Goal: Check status: Check status

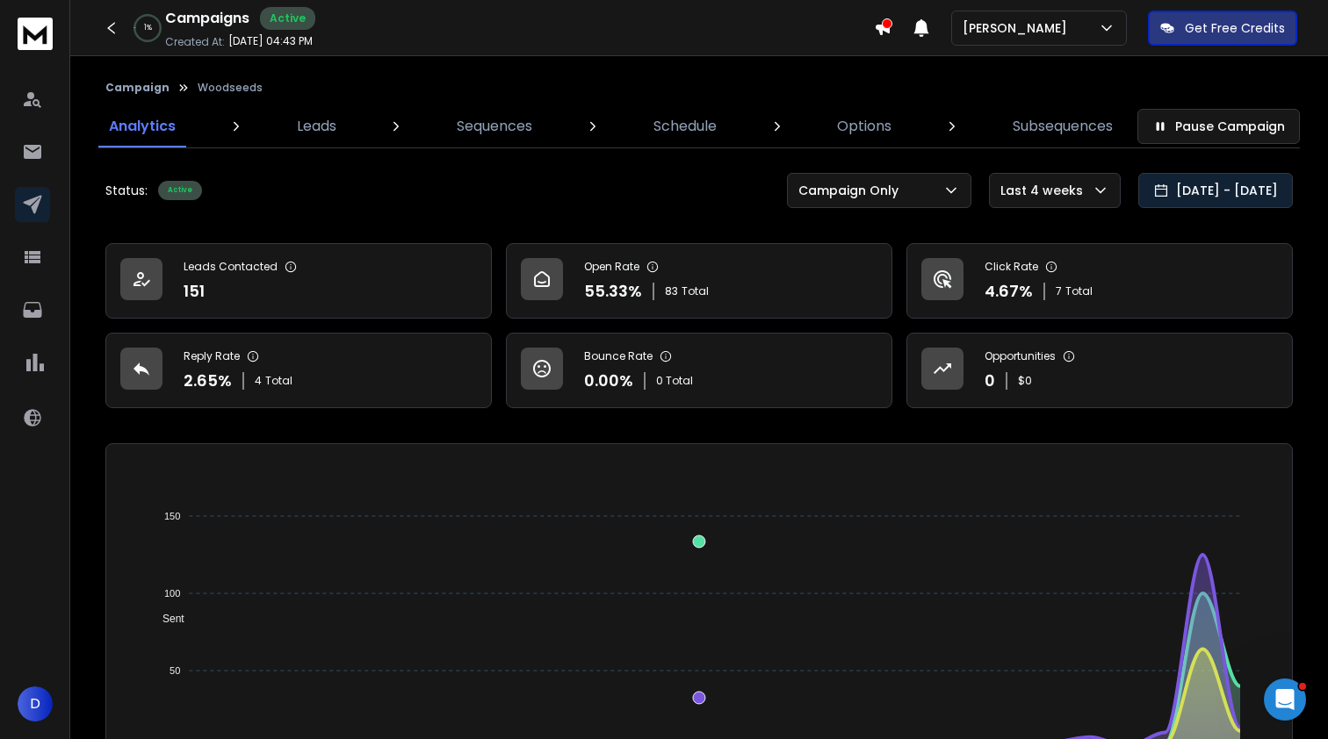
click at [1213, 193] on button "[DATE] - [DATE]" at bounding box center [1215, 190] width 155 height 35
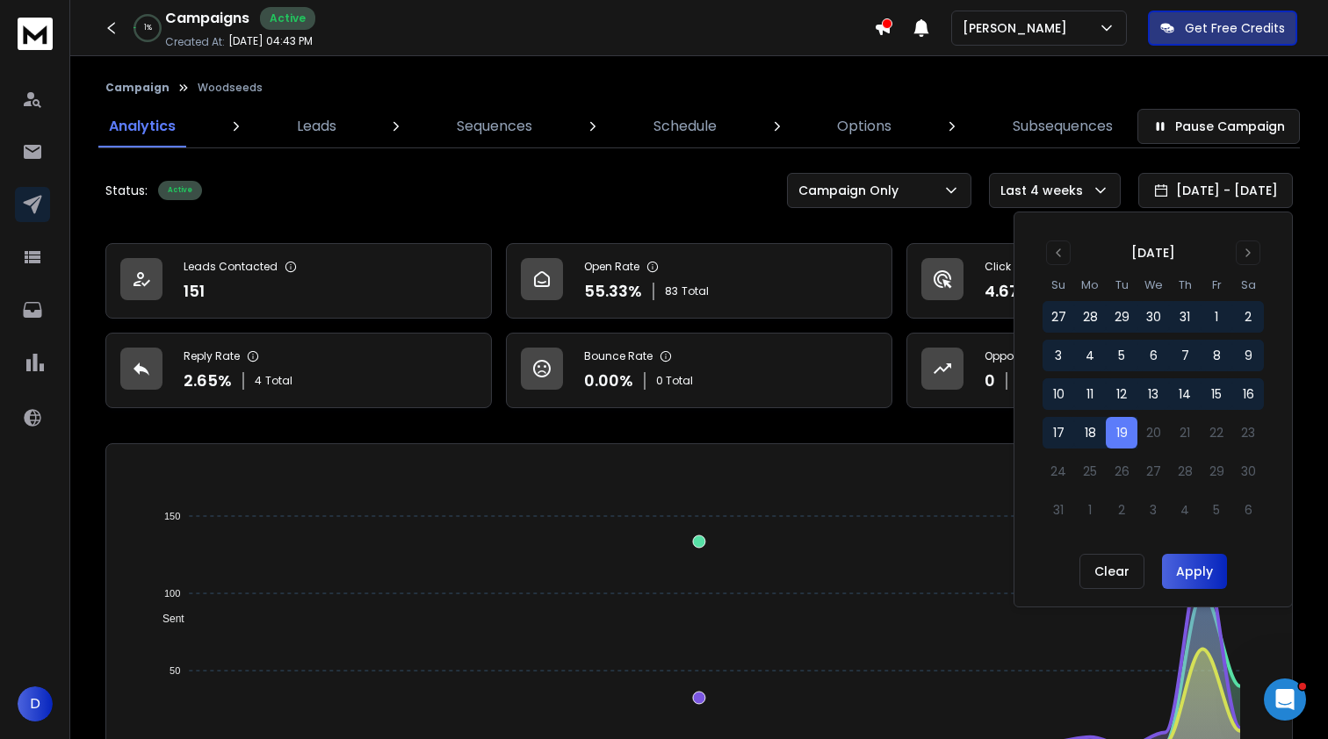
click at [1093, 436] on button "18" at bounding box center [1090, 433] width 32 height 32
click at [1115, 435] on button "19" at bounding box center [1121, 433] width 32 height 32
click at [1092, 434] on button "18" at bounding box center [1090, 433] width 32 height 32
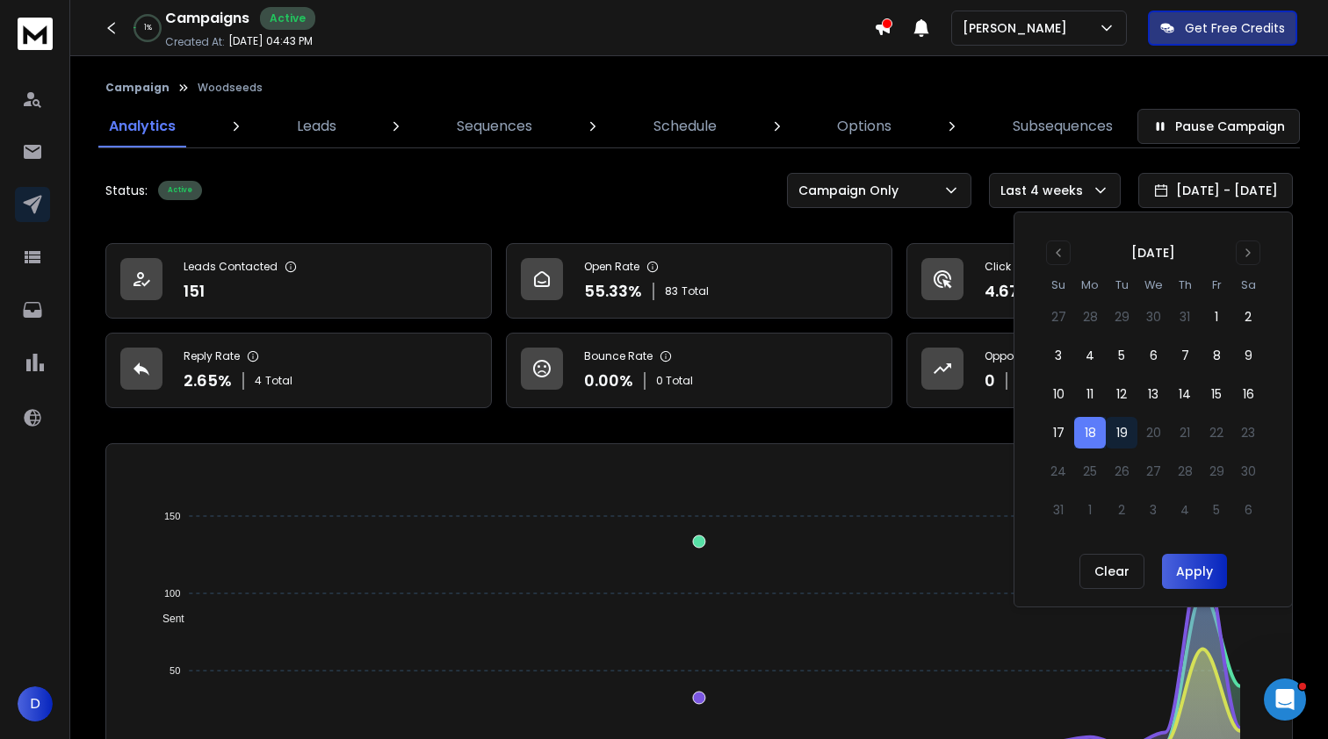
click at [1116, 434] on button "19" at bounding box center [1121, 433] width 32 height 32
click at [1194, 568] on button "Apply" at bounding box center [1194, 571] width 65 height 35
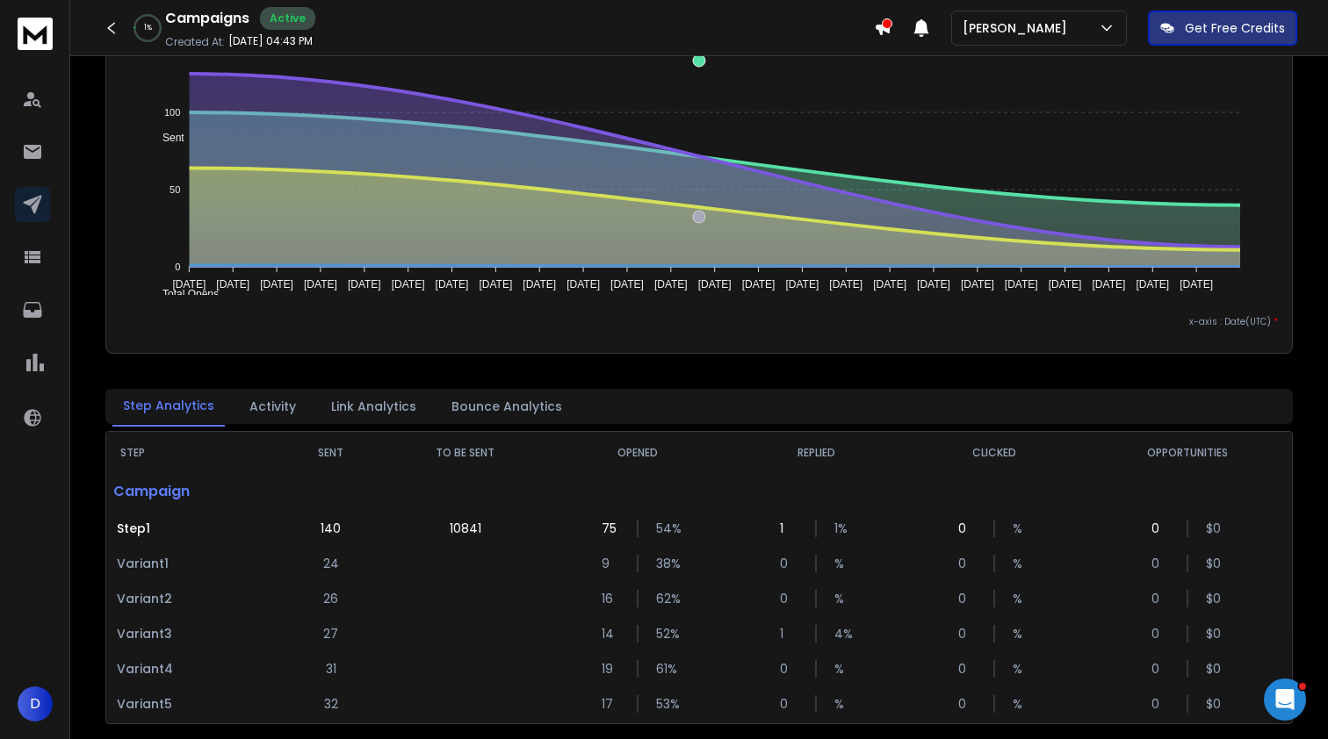
scroll to position [480, 0]
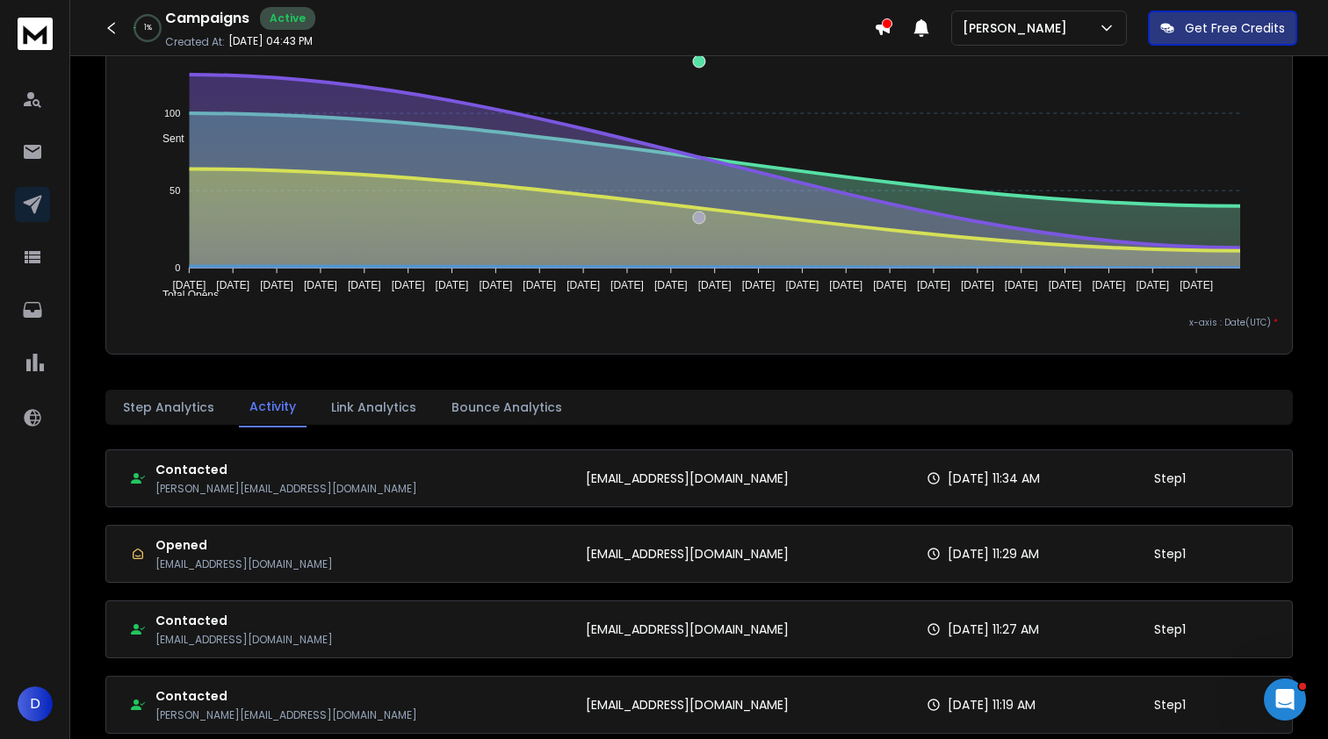
click at [264, 404] on button "Activity" at bounding box center [273, 407] width 68 height 40
click at [358, 407] on button "Link Analytics" at bounding box center [373, 407] width 106 height 39
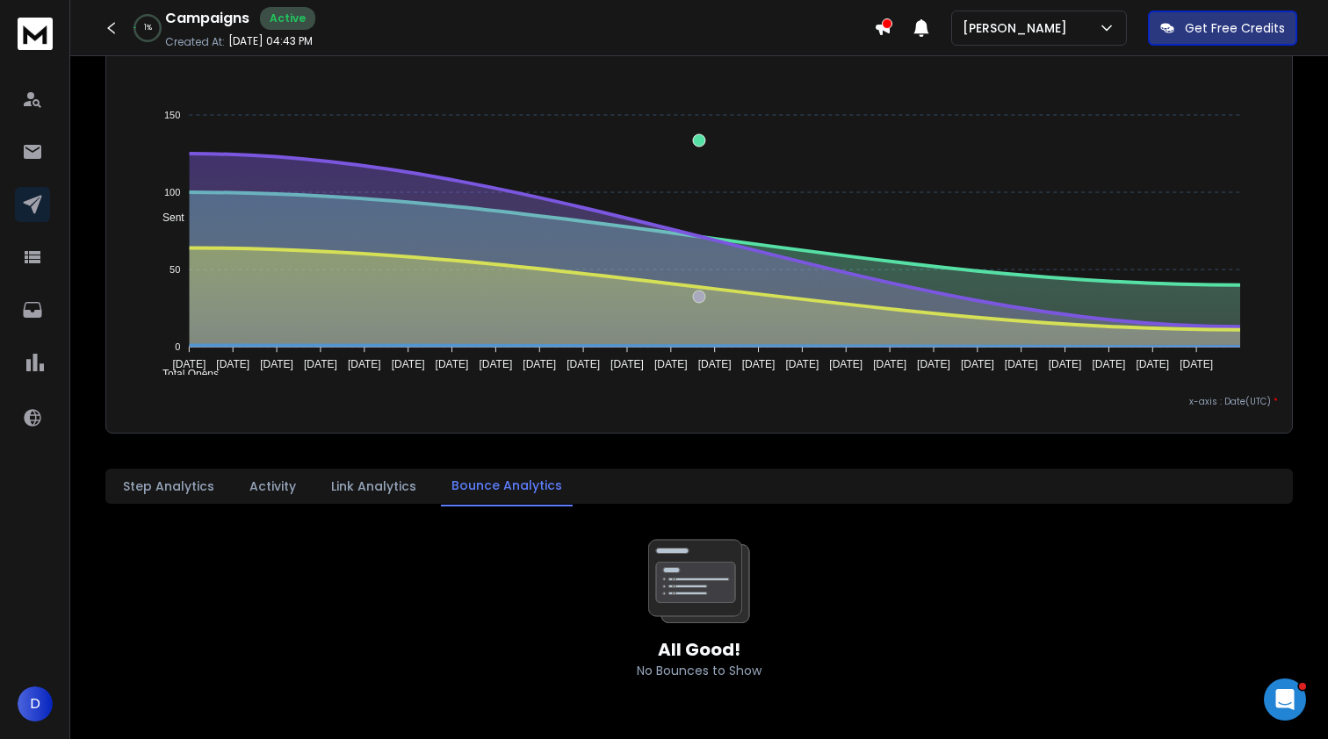
scroll to position [384, 0]
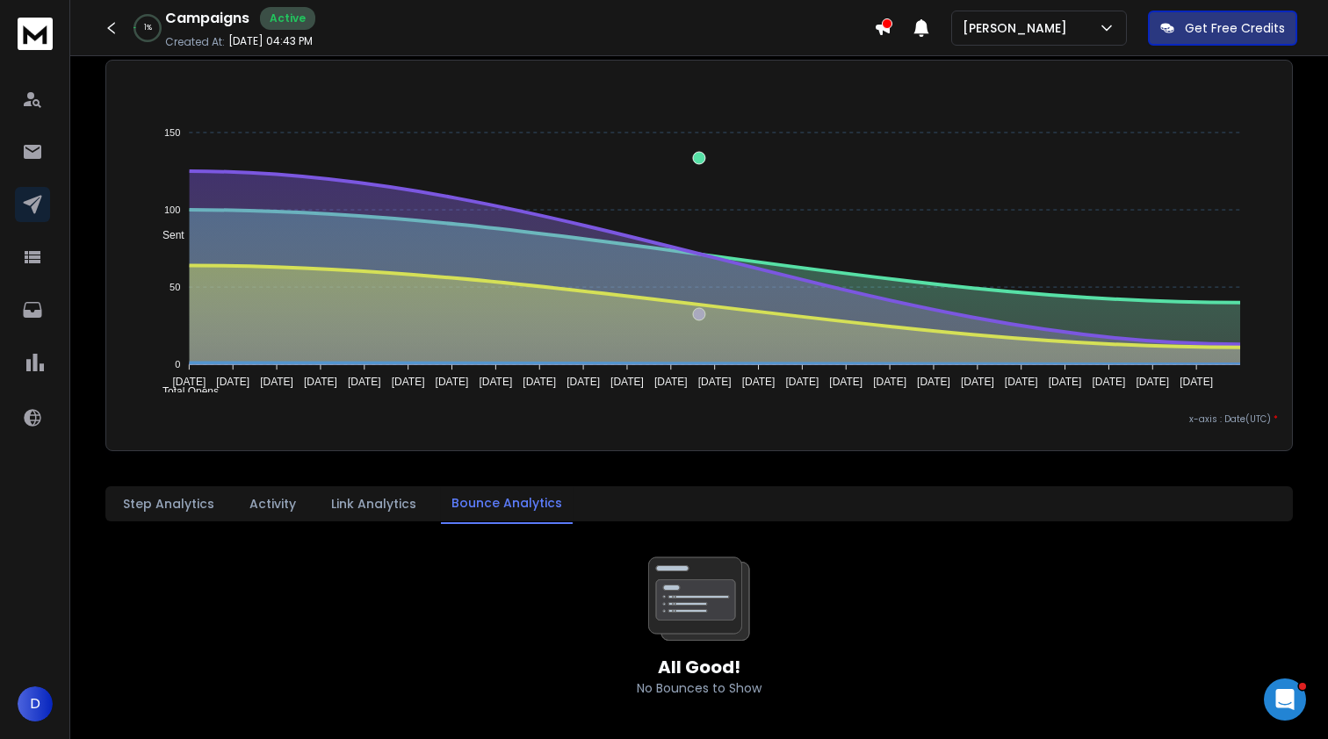
click at [485, 406] on div "Leads Contacted 140 Open Rate 53.57 % 75 Total Click Rate 0.00 % 0 Total Reply …" at bounding box center [698, 296] width 1187 height 873
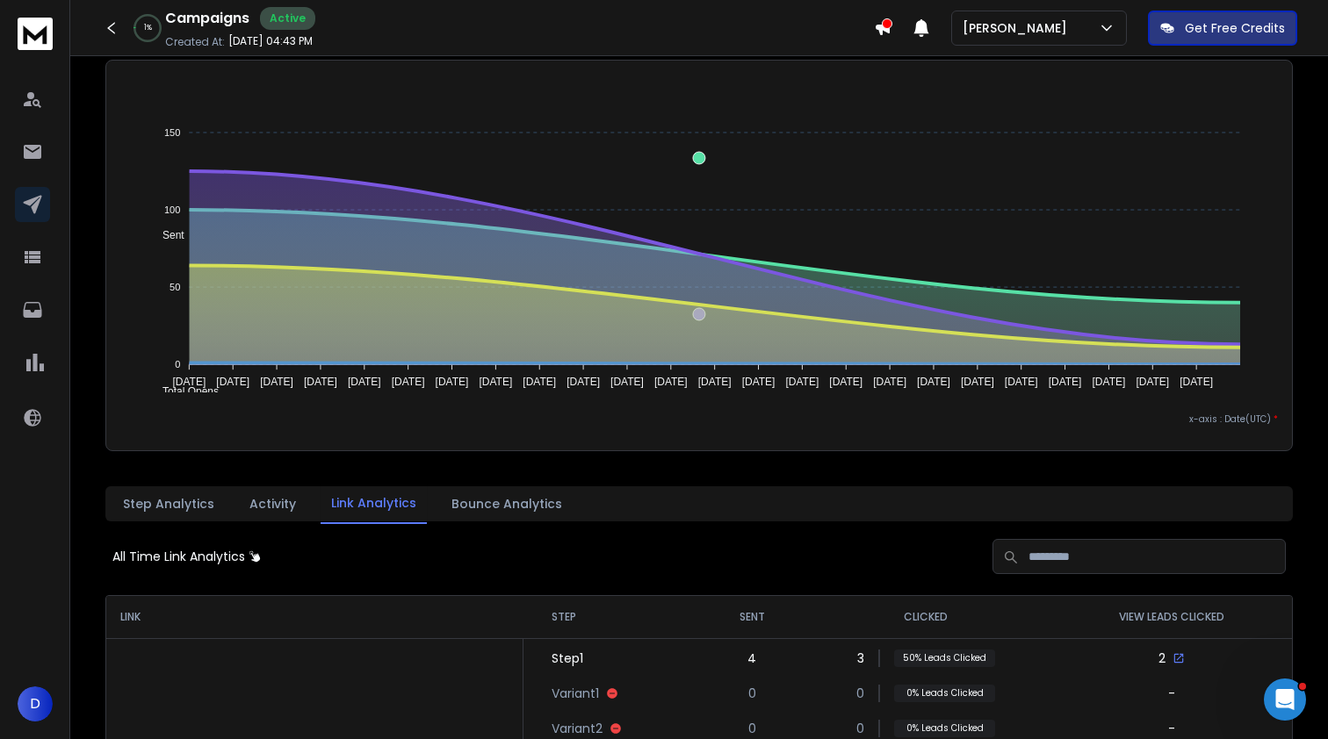
click at [370, 509] on button "Link Analytics" at bounding box center [373, 504] width 106 height 40
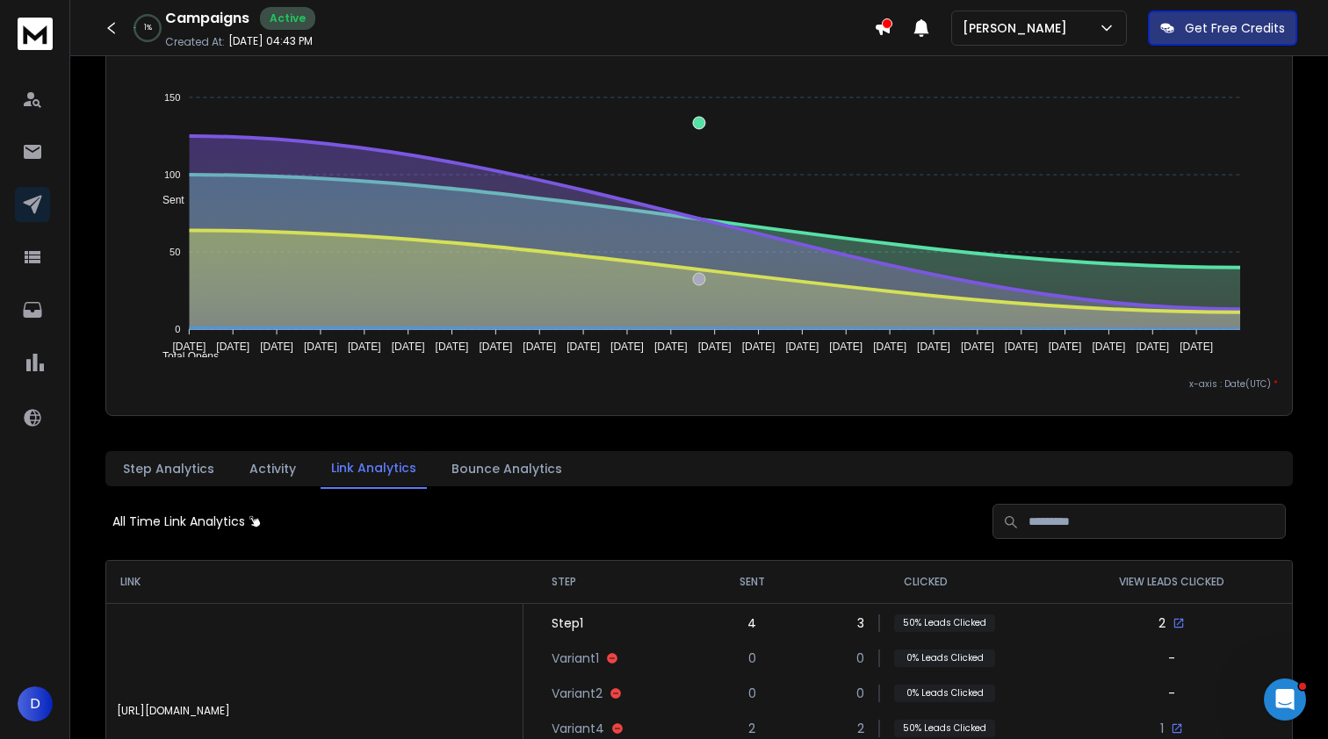
scroll to position [372, 0]
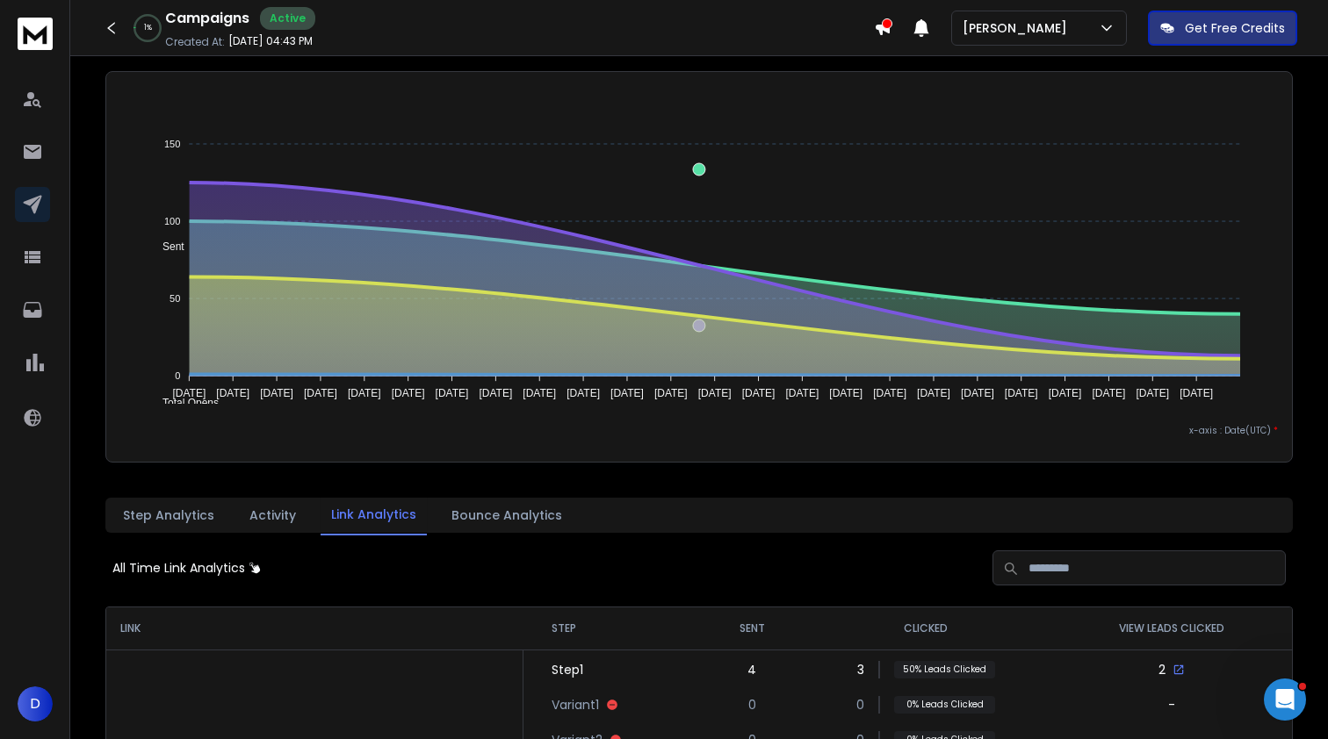
click at [170, 514] on button "Step Analytics" at bounding box center [168, 515] width 112 height 39
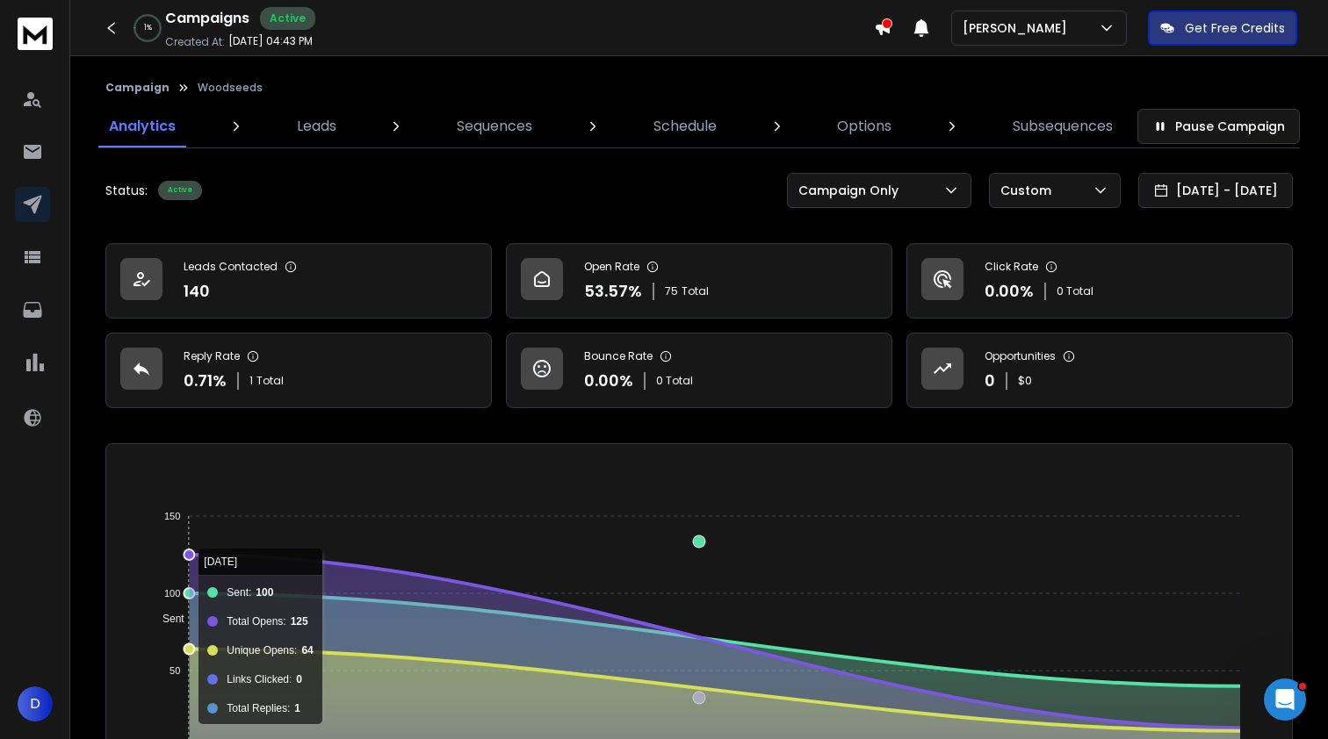
scroll to position [0, 0]
